Goal: Task Accomplishment & Management: Use online tool/utility

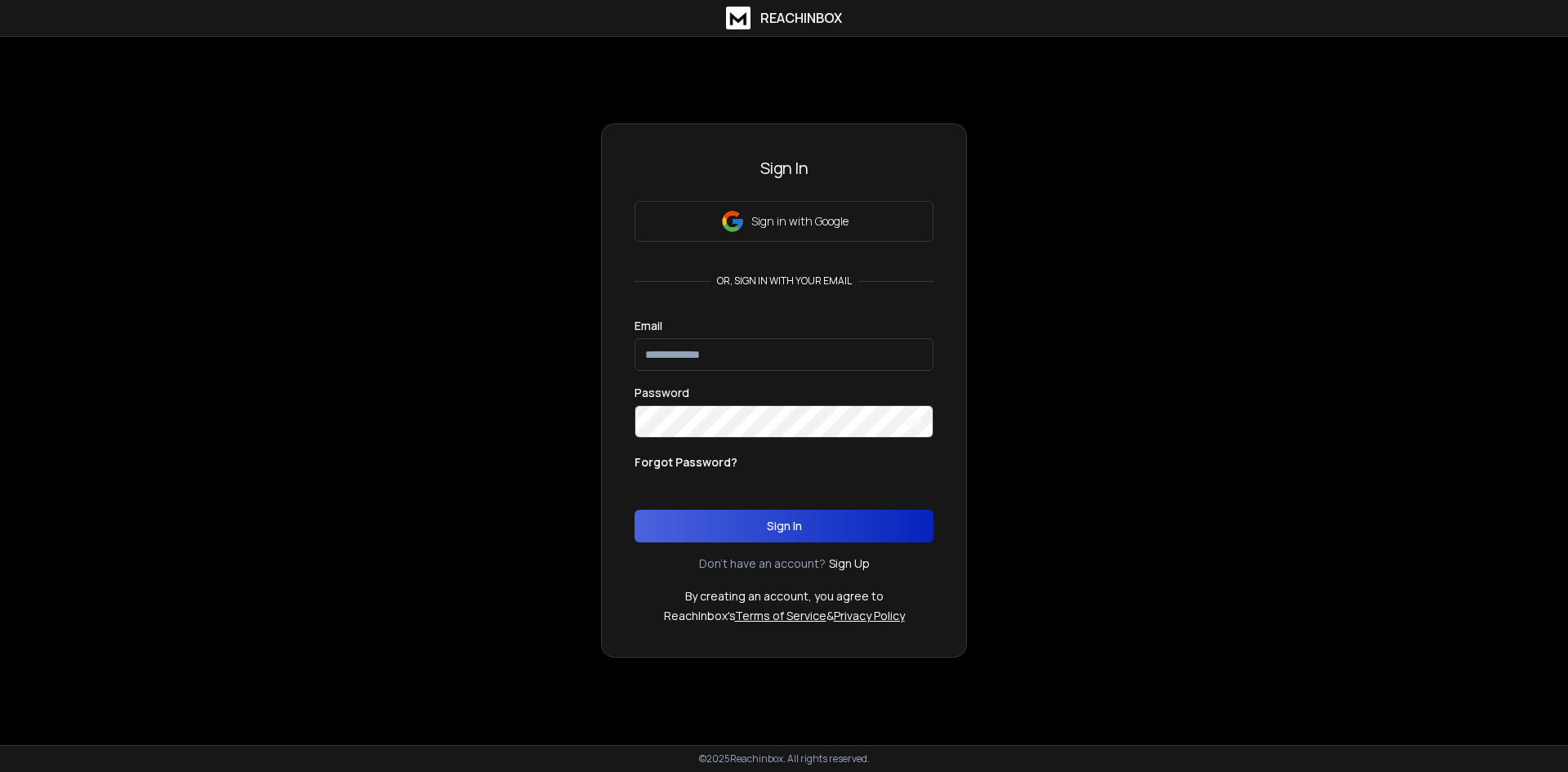
type input "**********"
click at [791, 529] on button "Sign In" at bounding box center [784, 526] width 299 height 32
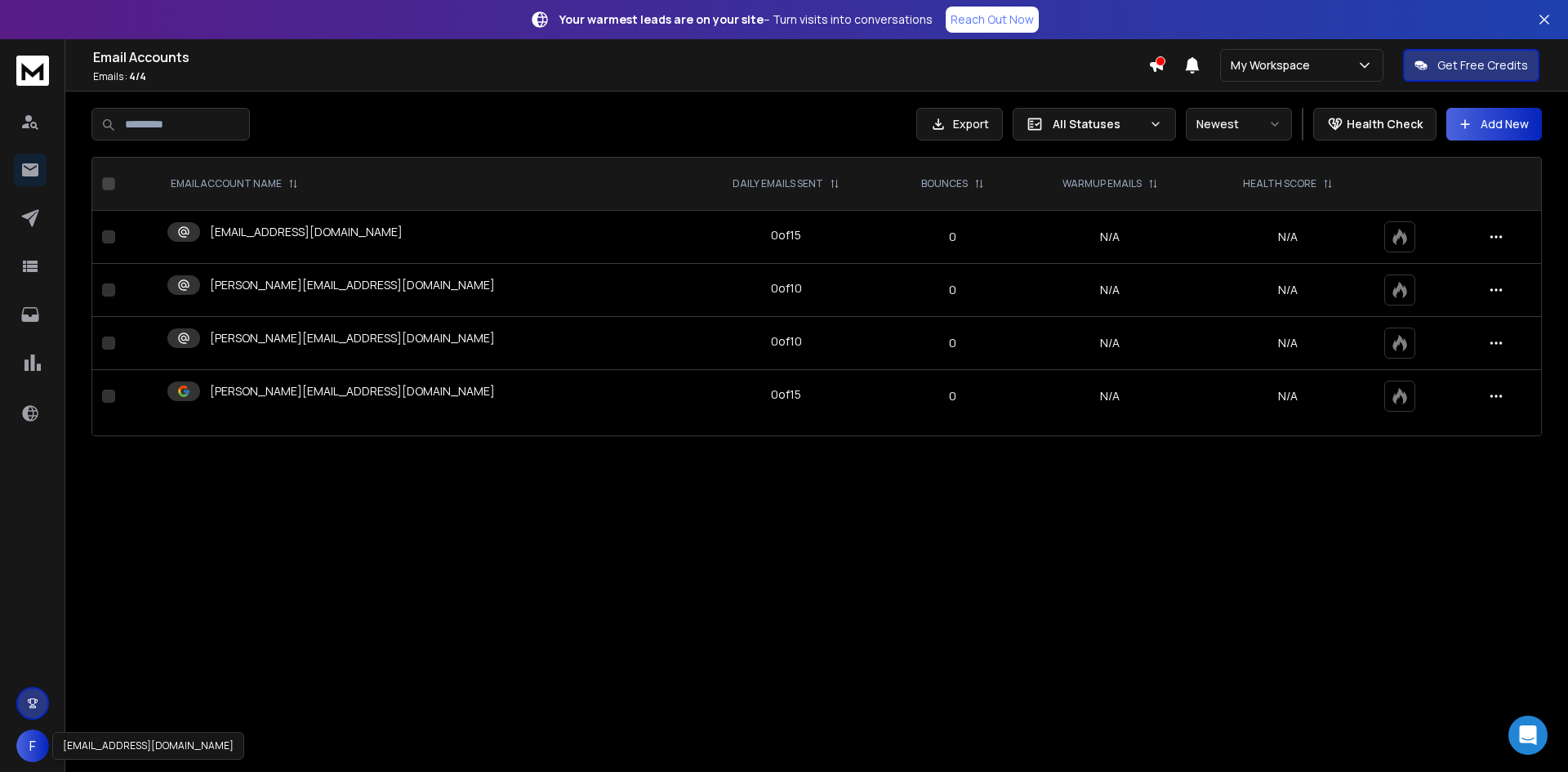
click at [40, 744] on span "F" at bounding box center [32, 746] width 32 height 32
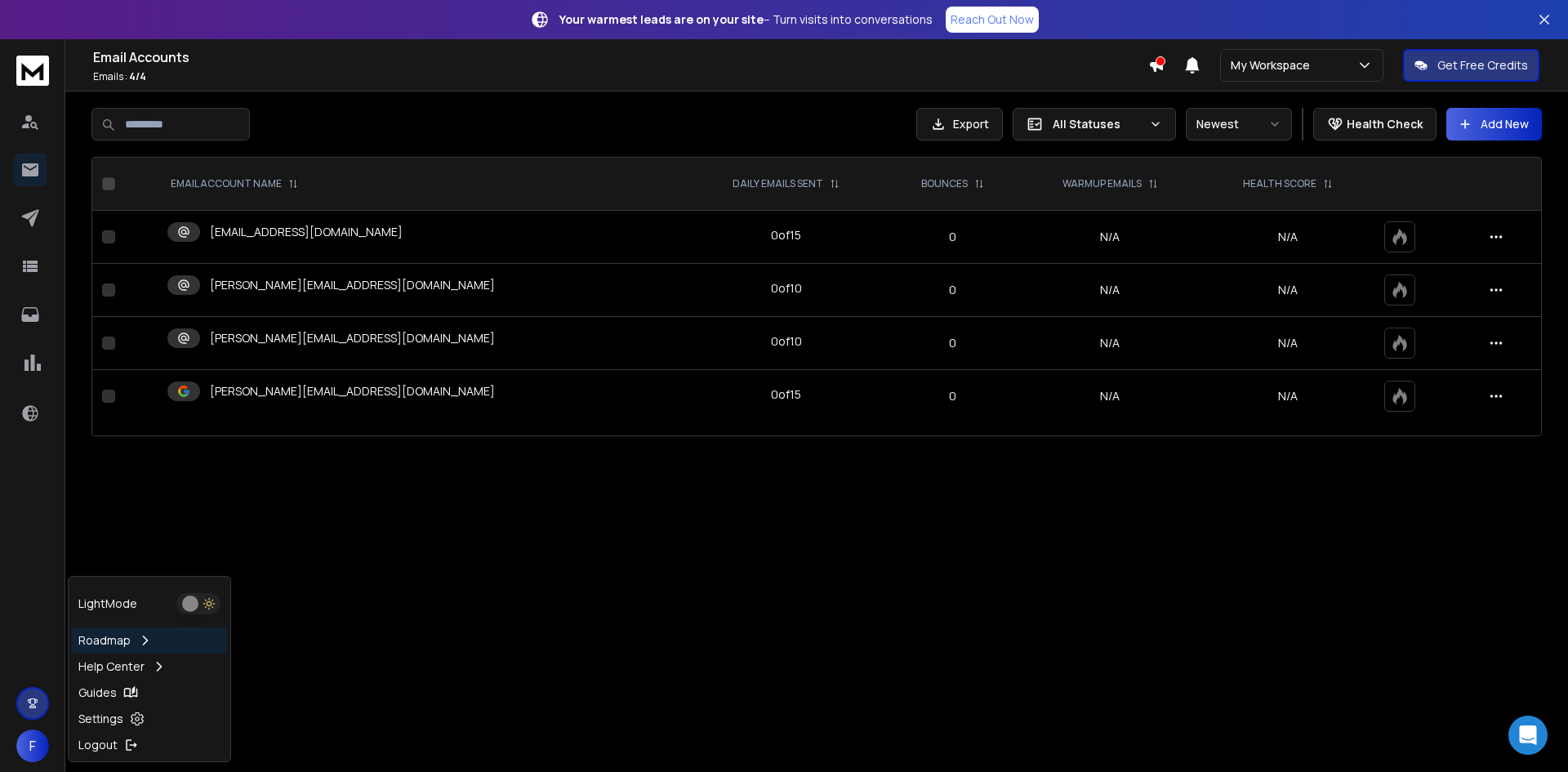
click at [26, 72] on img at bounding box center [32, 71] width 32 height 31
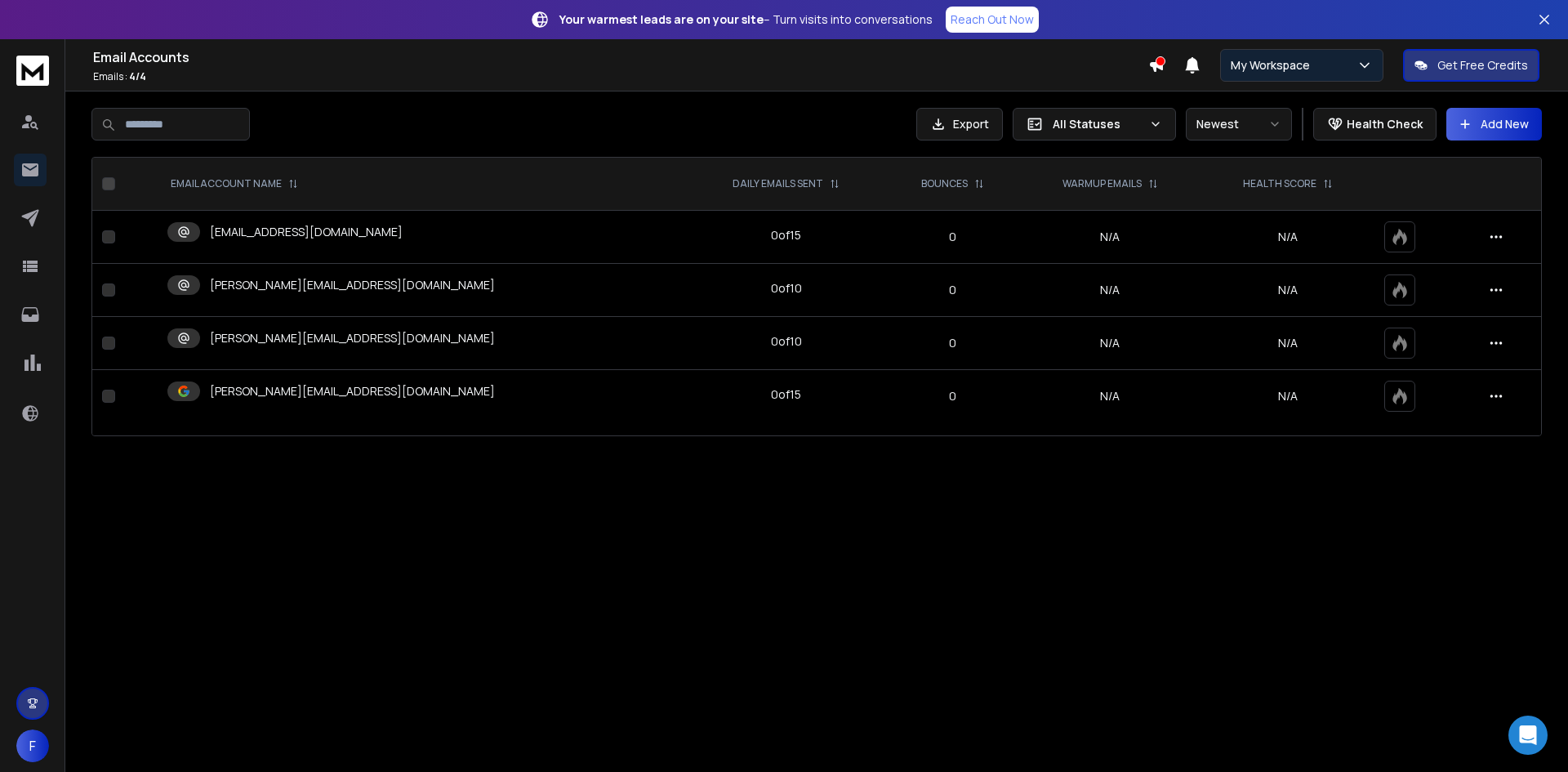
click at [1325, 66] on div "My Workspace" at bounding box center [1302, 65] width 142 height 16
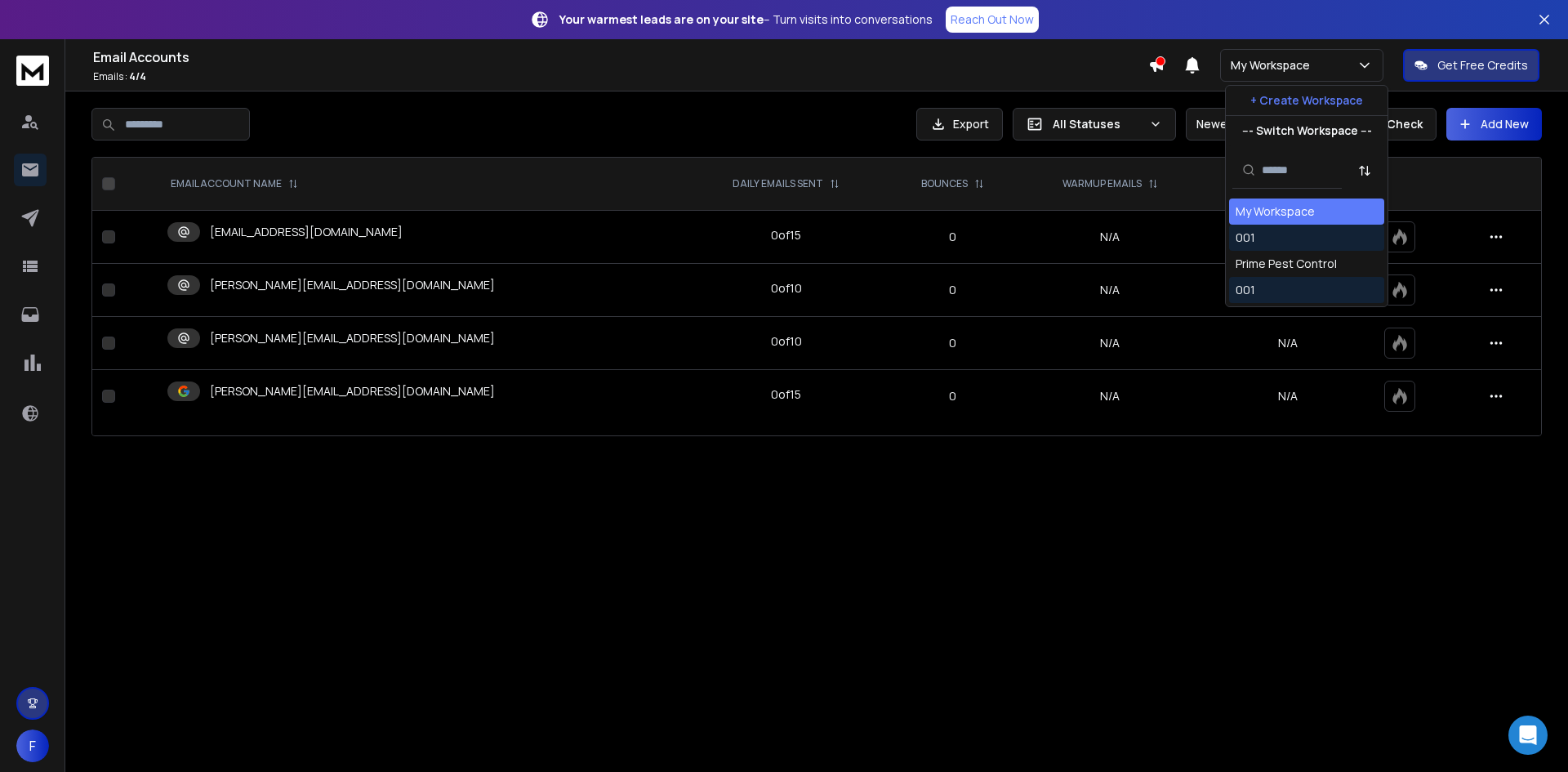
click at [1263, 477] on div "Your warmest leads are on your site – Turn visits into conversations Reach Out …" at bounding box center [784, 386] width 1568 height 772
